Goal: Task Accomplishment & Management: Manage account settings

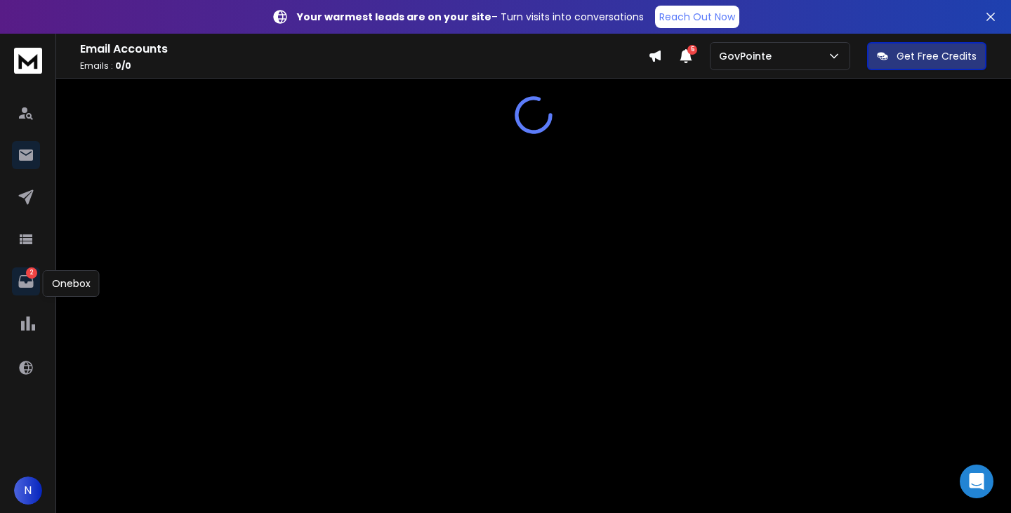
click at [26, 288] on icon at bounding box center [25, 281] width 15 height 13
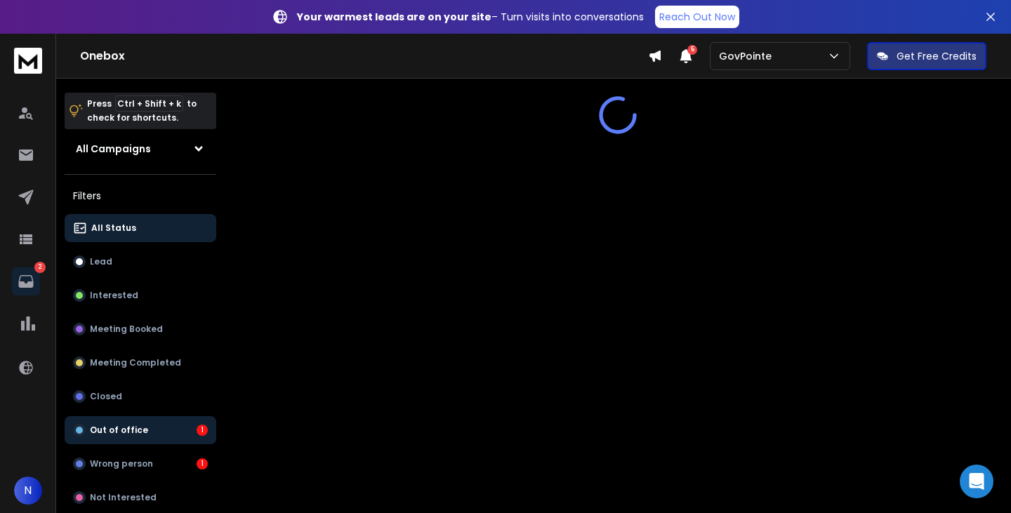
click at [166, 438] on button "Out of office 1" at bounding box center [141, 431] width 152 height 28
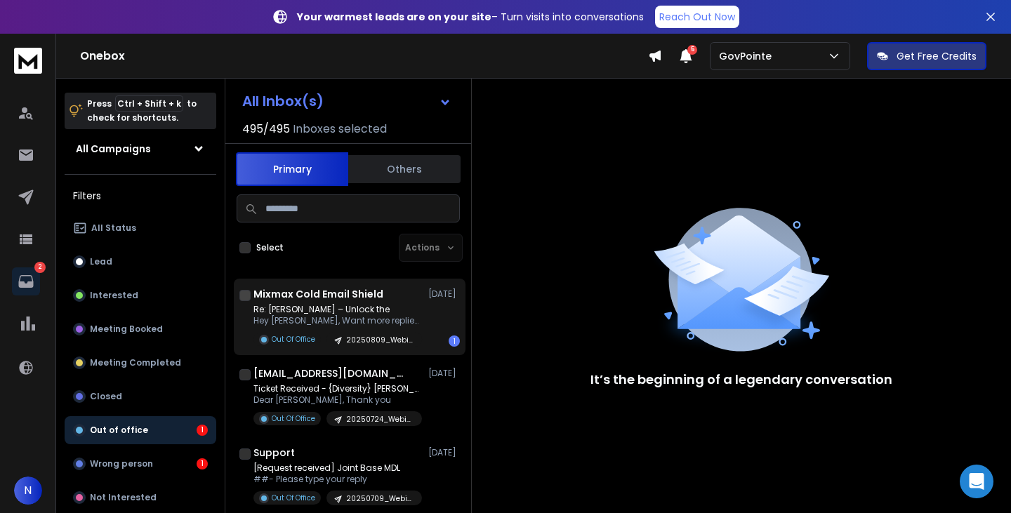
click at [396, 308] on p "Re: [PERSON_NAME] – Unlock the" at bounding box center [338, 309] width 169 height 11
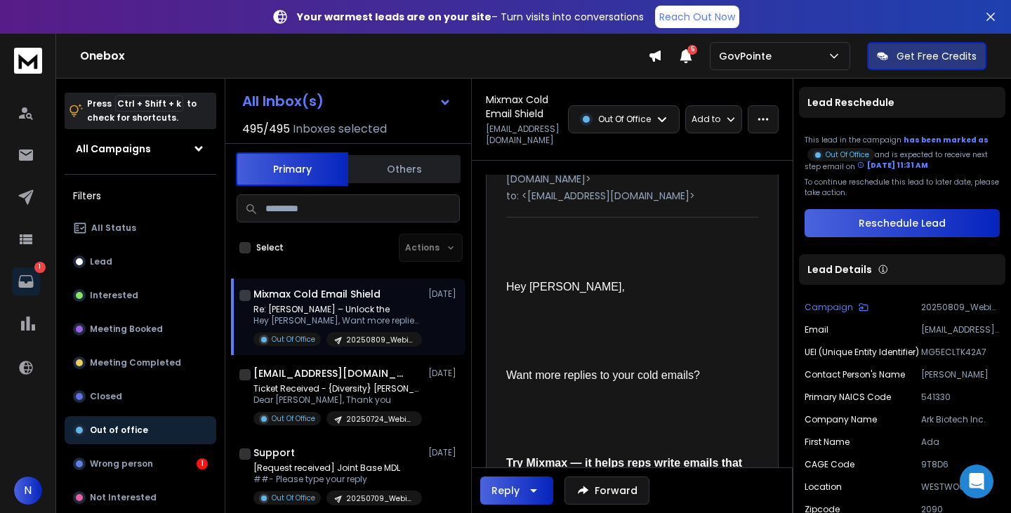
scroll to position [192, 0]
click at [165, 459] on button "Wrong person 1" at bounding box center [141, 464] width 152 height 28
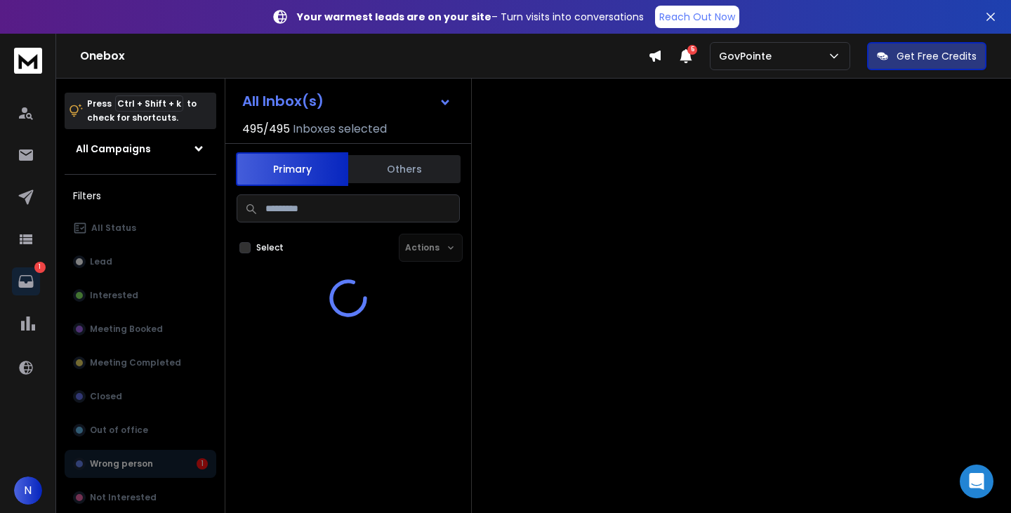
scroll to position [0, 0]
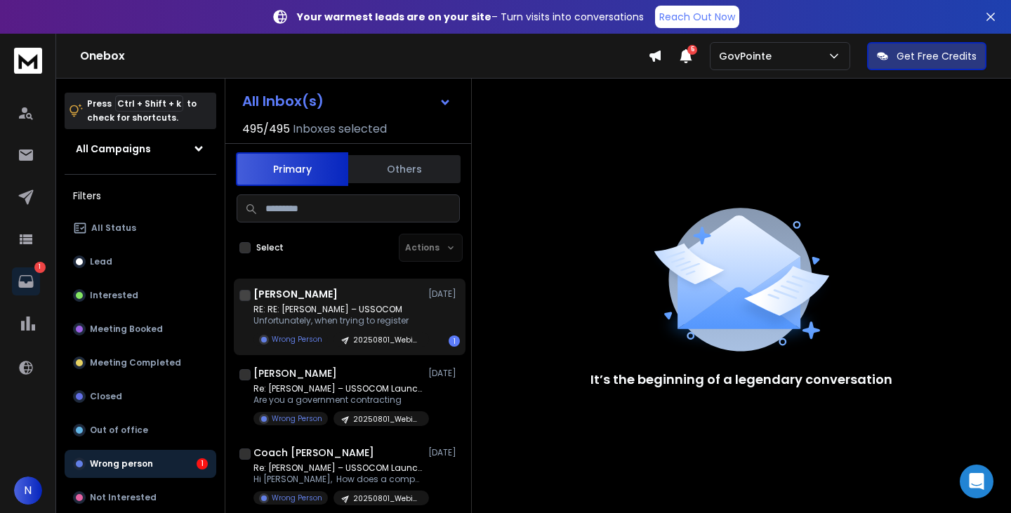
click at [417, 300] on div "[PERSON_NAME] [DATE]" at bounding box center [357, 294] width 207 height 14
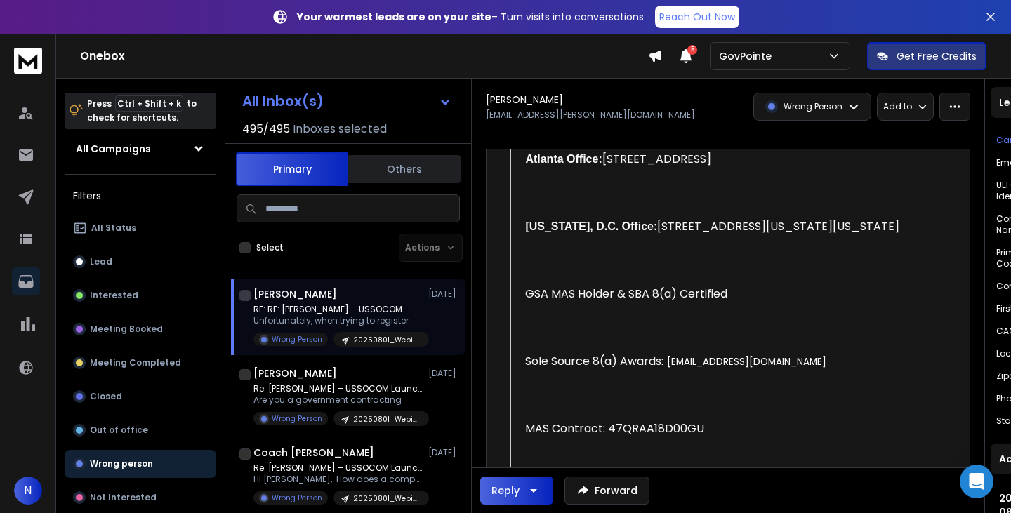
scroll to position [2784, 0]
click at [155, 215] on button "All Status" at bounding box center [141, 228] width 152 height 28
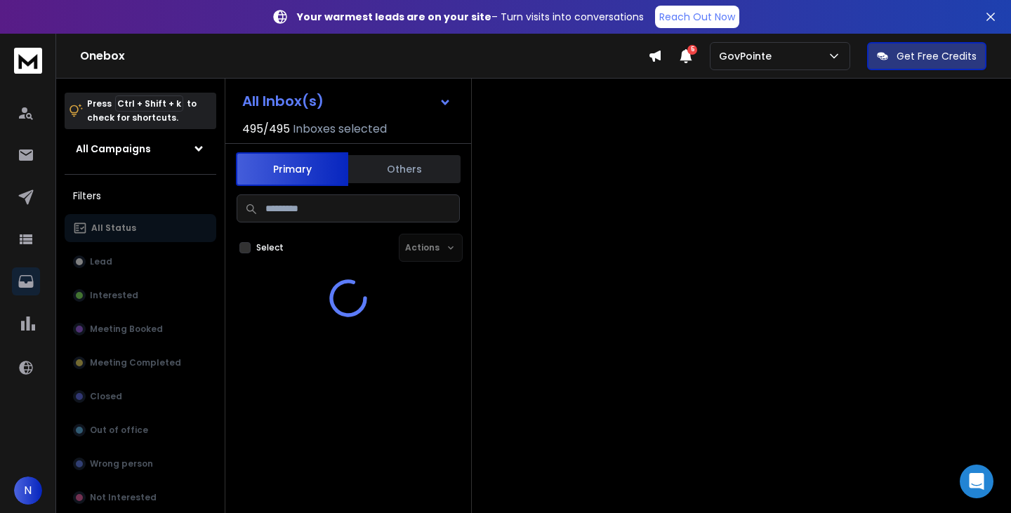
scroll to position [0, 0]
